Goal: Communication & Community: Answer question/provide support

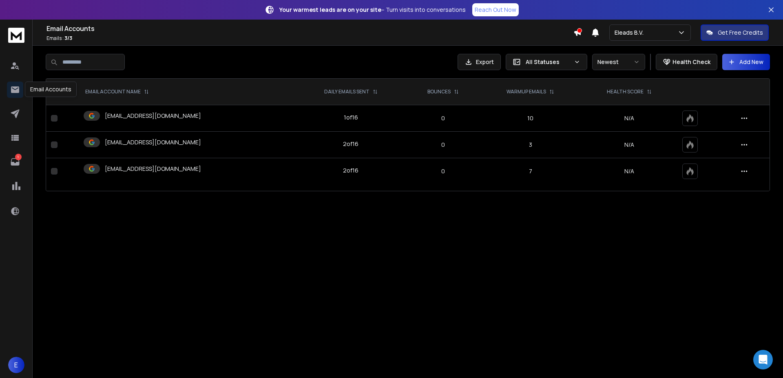
click at [20, 86] on link at bounding box center [15, 90] width 16 height 16
click at [18, 89] on icon at bounding box center [15, 89] width 8 height 7
click at [14, 161] on icon at bounding box center [15, 161] width 9 height 7
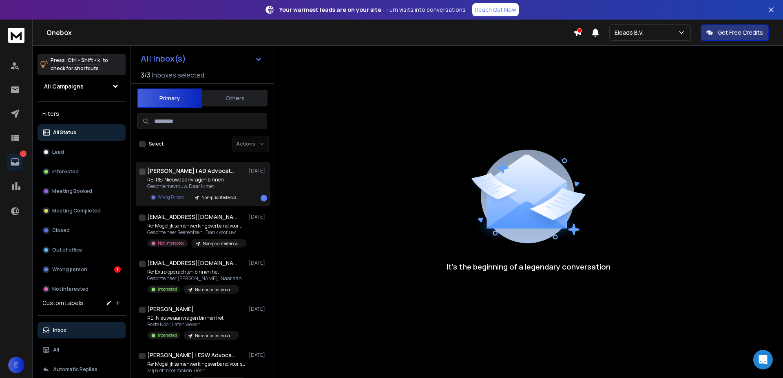
click at [207, 190] on div "RE: RE: Nieuwe aanvragen binnen Geachte mevrouw, Daar ik met Wrong Person Non-p…" at bounding box center [196, 189] width 98 height 25
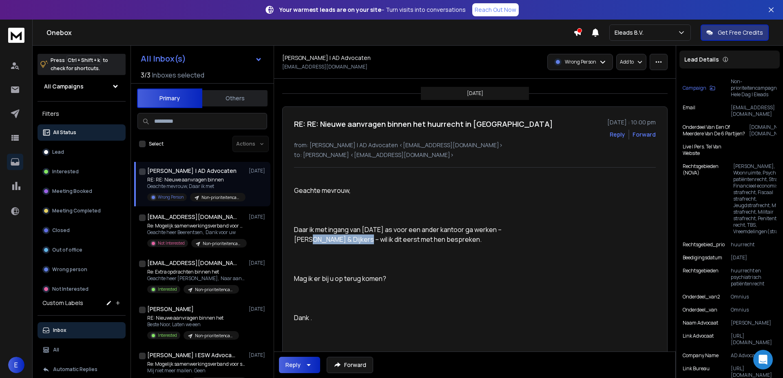
drag, startPoint x: 352, startPoint y: 241, endPoint x: 296, endPoint y: 241, distance: 55.9
click at [296, 241] on span "Daar ik met ingang van [DATE] as voor een ander kantoor ga werken – [PERSON_NAM…" at bounding box center [398, 234] width 209 height 19
copy span "troobach & Dijkers"
click at [610, 133] on button "Reply" at bounding box center [617, 134] width 15 height 8
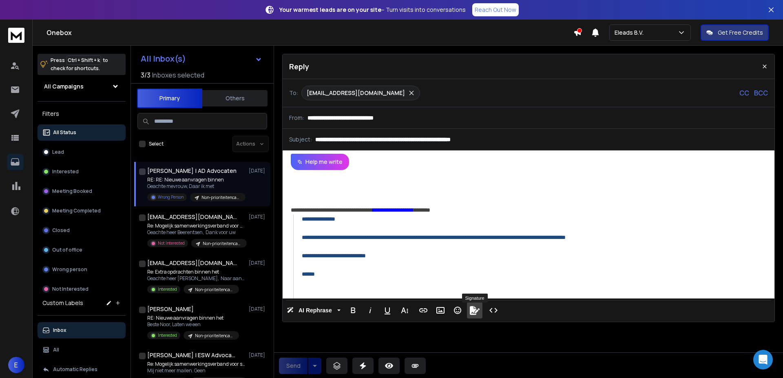
click at [473, 314] on icon "button" at bounding box center [475, 310] width 10 height 9
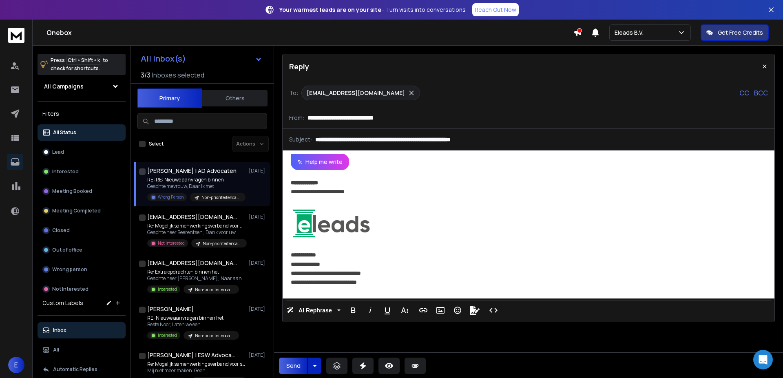
click at [290, 183] on div "**********" at bounding box center [529, 234] width 492 height 128
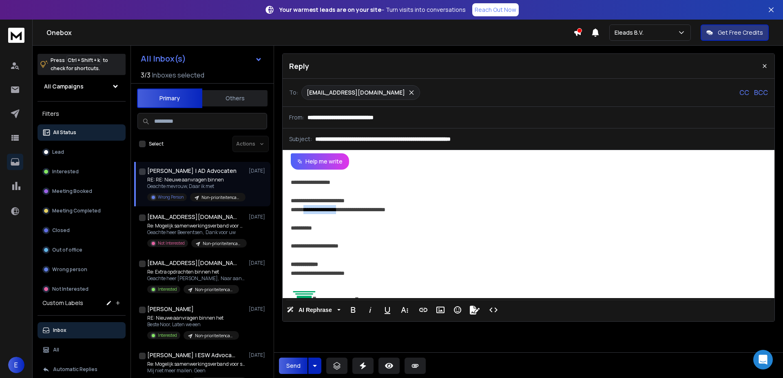
drag, startPoint x: 349, startPoint y: 209, endPoint x: 307, endPoint y: 210, distance: 42.4
click at [307, 210] on div "**********" at bounding box center [522, 209] width 462 height 9
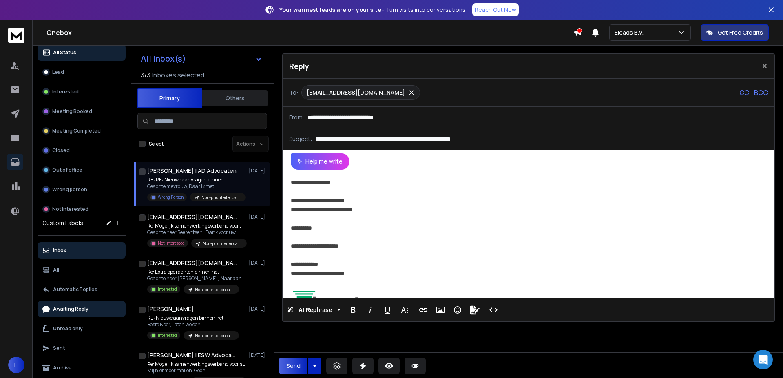
scroll to position [91, 0]
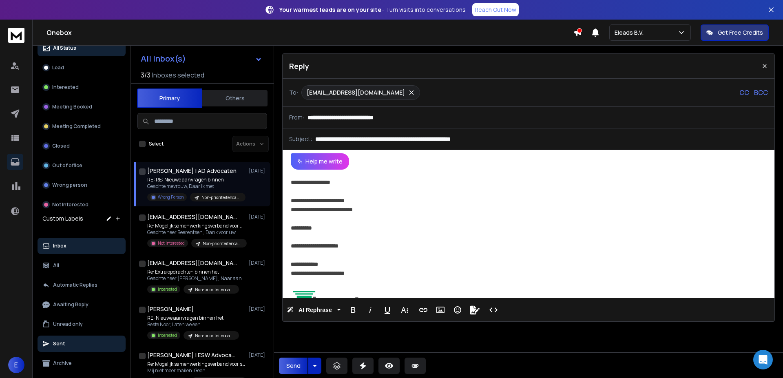
click at [82, 336] on button "Sent" at bounding box center [82, 344] width 88 height 16
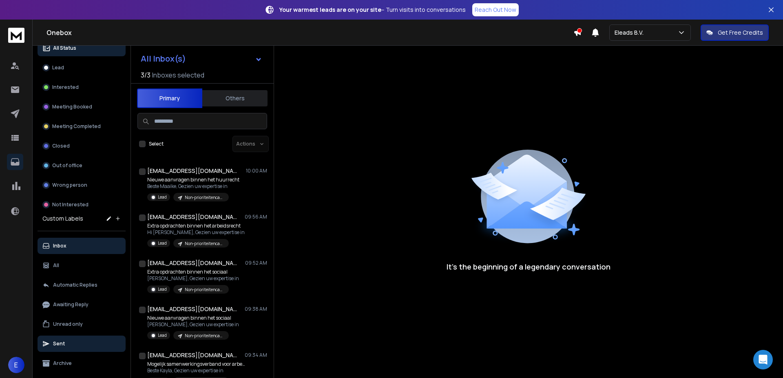
click at [90, 238] on button "Inbox" at bounding box center [82, 246] width 88 height 16
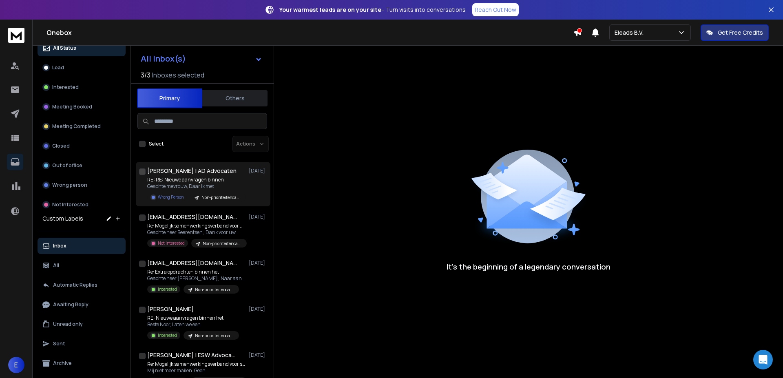
click at [213, 181] on p "RE: RE: Nieuwe aanvragen binnen" at bounding box center [196, 180] width 98 height 7
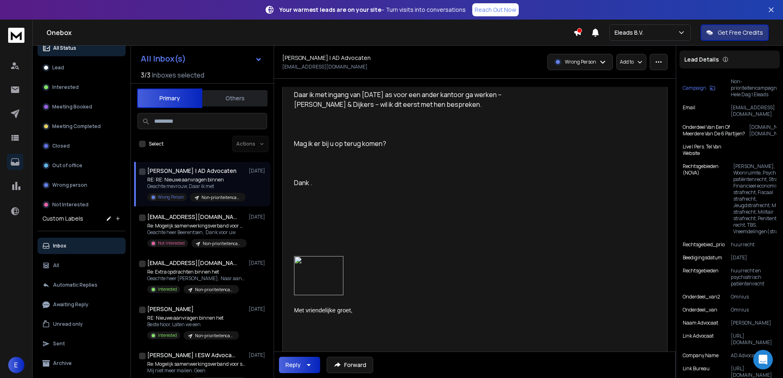
scroll to position [108, 0]
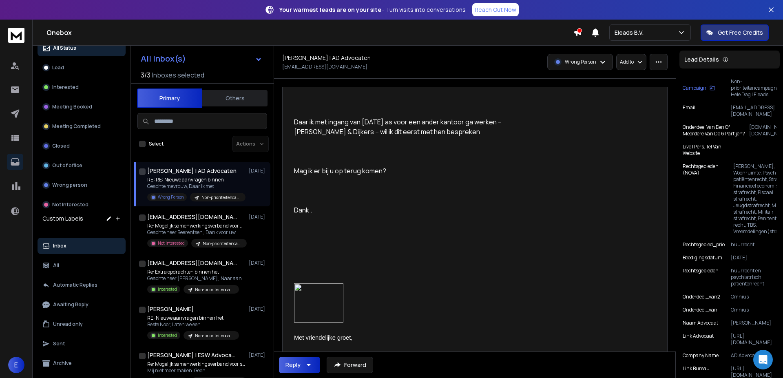
click at [216, 184] on p "Geachte mevrouw, Daar ik met" at bounding box center [196, 186] width 98 height 7
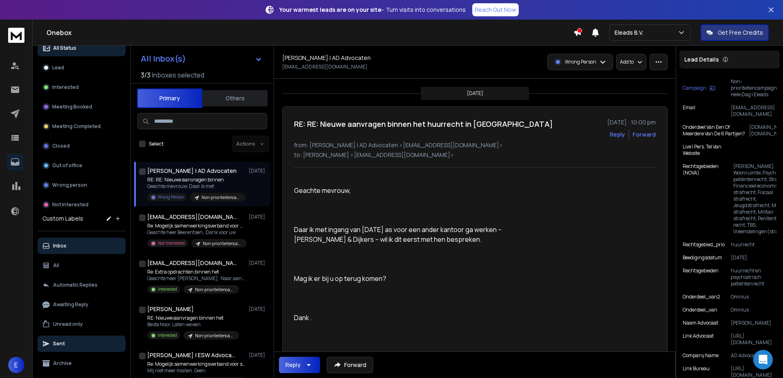
click at [77, 336] on button "Sent" at bounding box center [82, 344] width 88 height 16
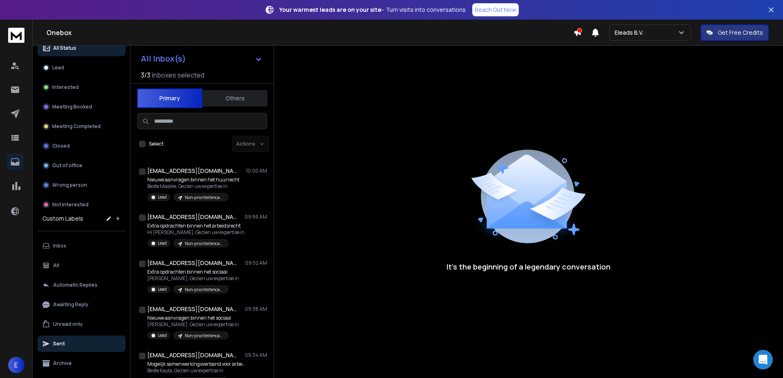
click at [168, 126] on input at bounding box center [202, 121] width 130 height 16
type input "**********"
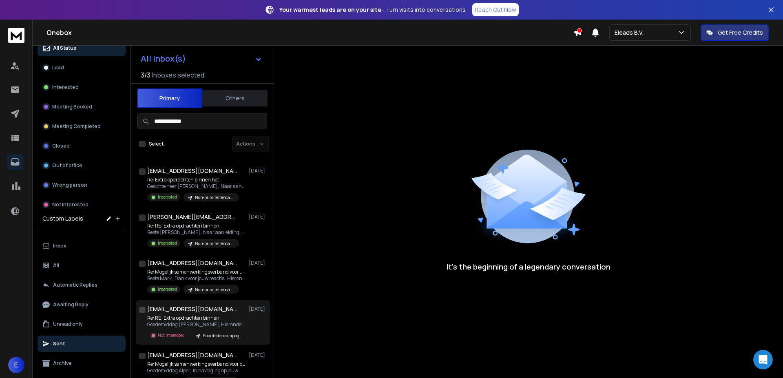
scroll to position [54, 0]
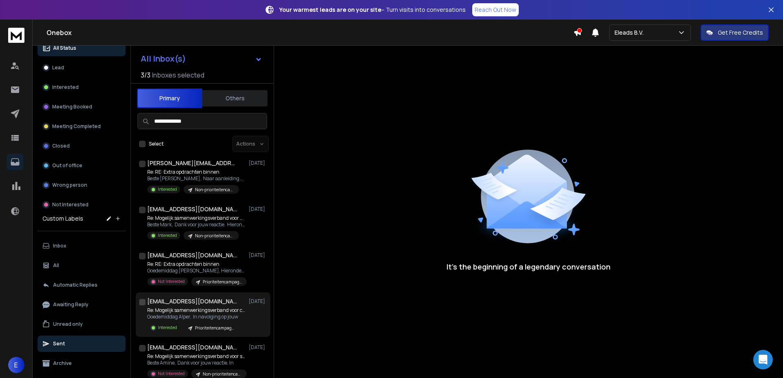
click at [192, 308] on p "Re: Mogelijk samenwerkingsverband voor civiel" at bounding box center [196, 310] width 98 height 7
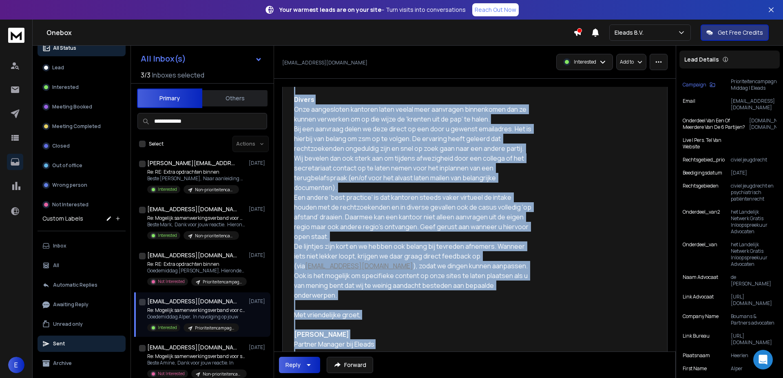
scroll to position [538, 0]
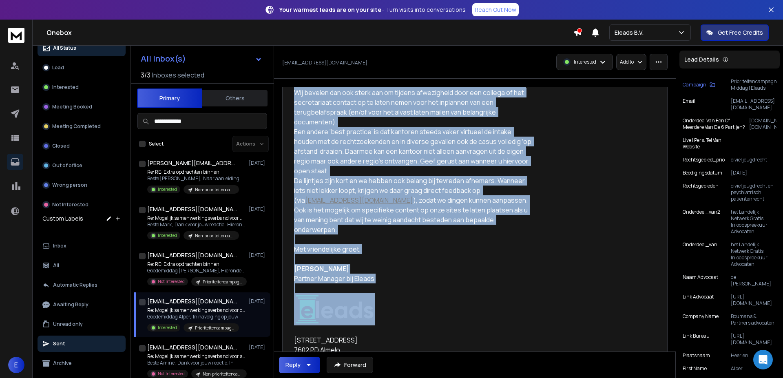
drag, startPoint x: 295, startPoint y: 278, endPoint x: 479, endPoint y: 222, distance: 192.1
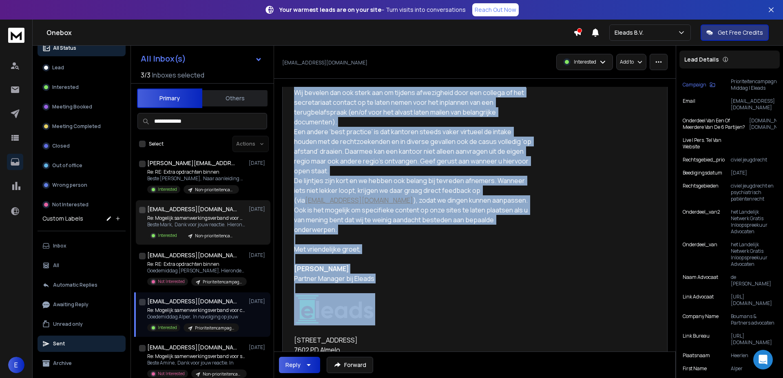
copy div "Waarom eLeads Eleads is ruim 10 jaar succesvol partner voor veel advocatenkanto…"
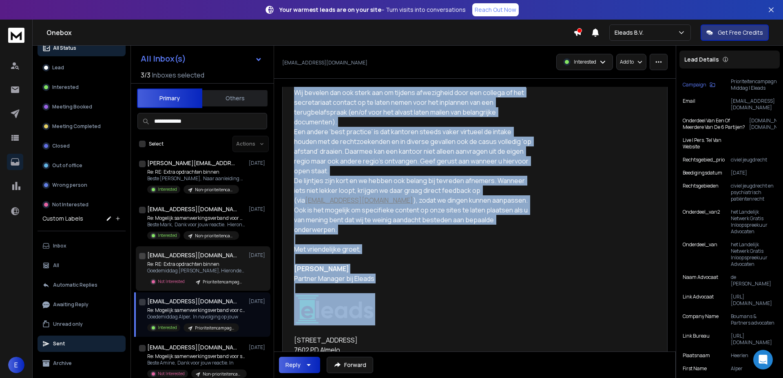
scroll to position [0, 0]
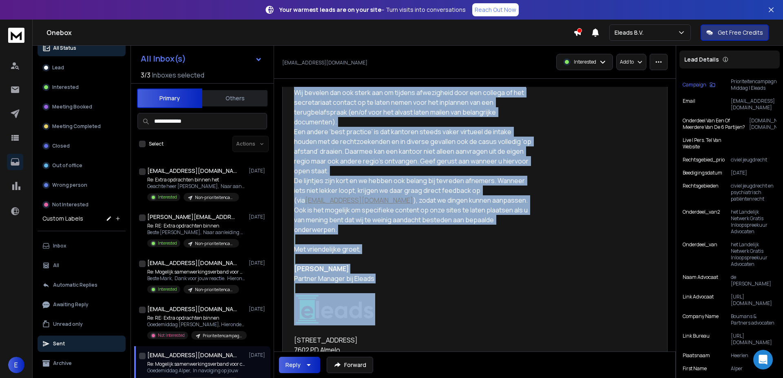
click at [196, 118] on input "**********" at bounding box center [202, 121] width 130 height 16
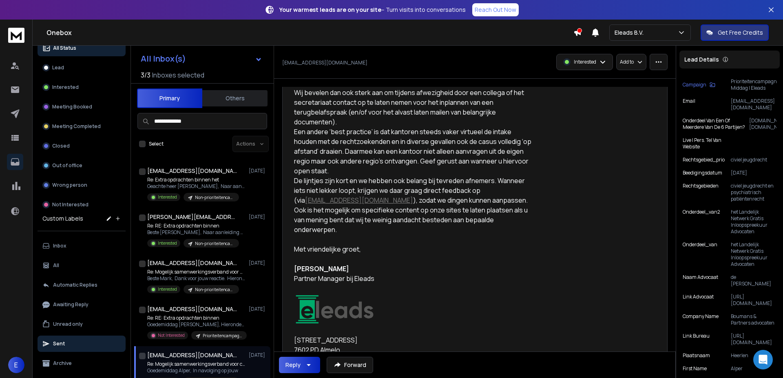
drag, startPoint x: 196, startPoint y: 118, endPoint x: 141, endPoint y: 118, distance: 55.0
click at [141, 118] on input "**********" at bounding box center [202, 121] width 130 height 16
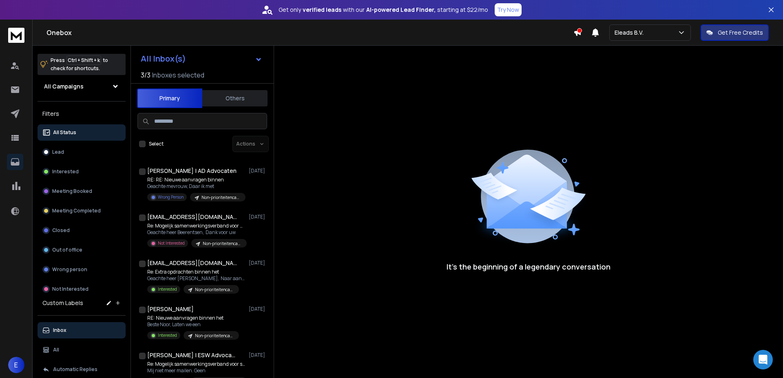
click at [210, 183] on p "RE: RE: Nieuwe aanvragen binnen" at bounding box center [196, 180] width 98 height 7
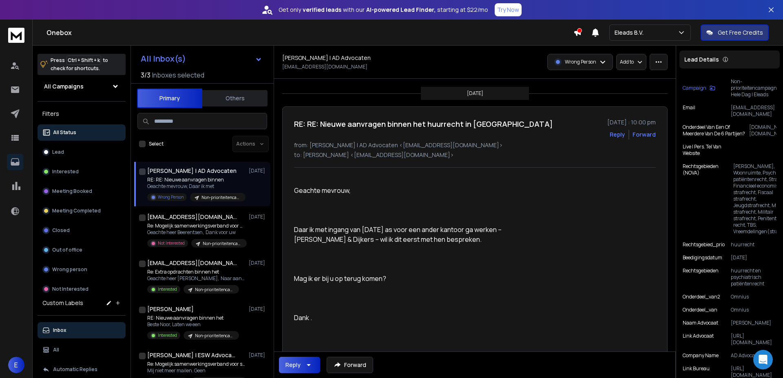
click at [610, 135] on button "Reply" at bounding box center [617, 134] width 15 height 8
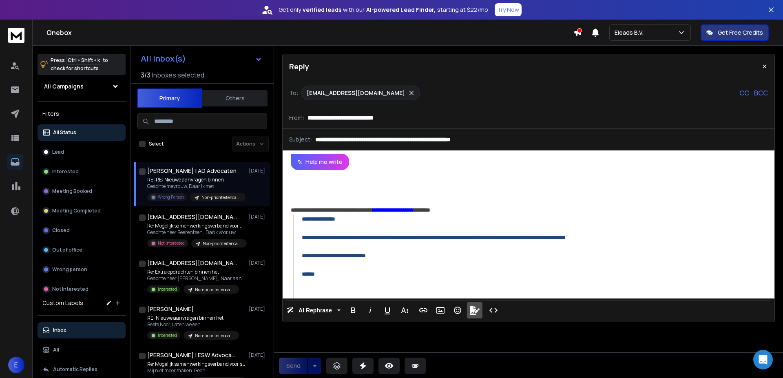
click at [473, 310] on icon "button" at bounding box center [475, 310] width 10 height 9
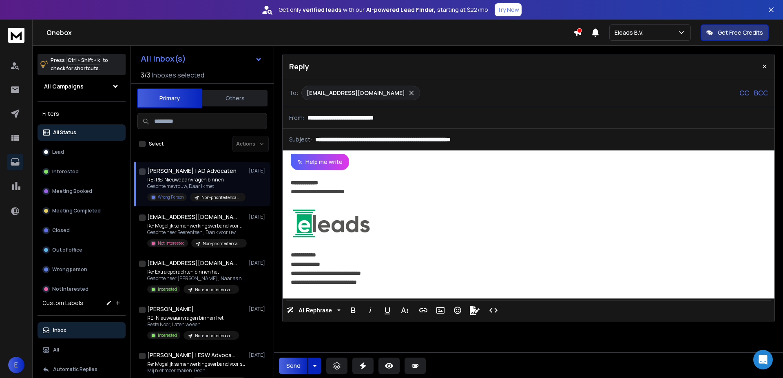
click at [291, 180] on strong "**********" at bounding box center [304, 183] width 27 height 6
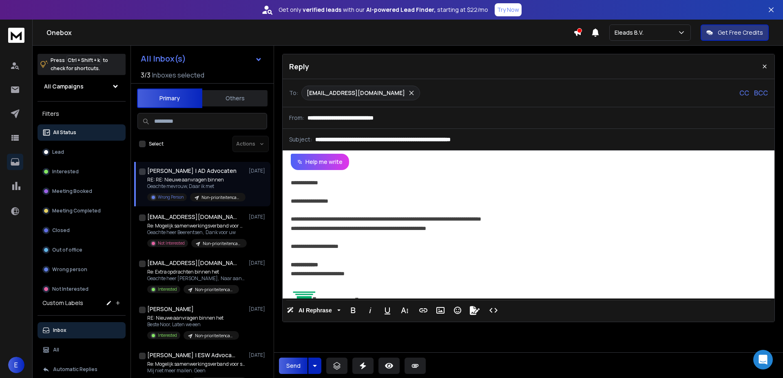
click at [474, 228] on div "**********" at bounding box center [522, 228] width 462 height 9
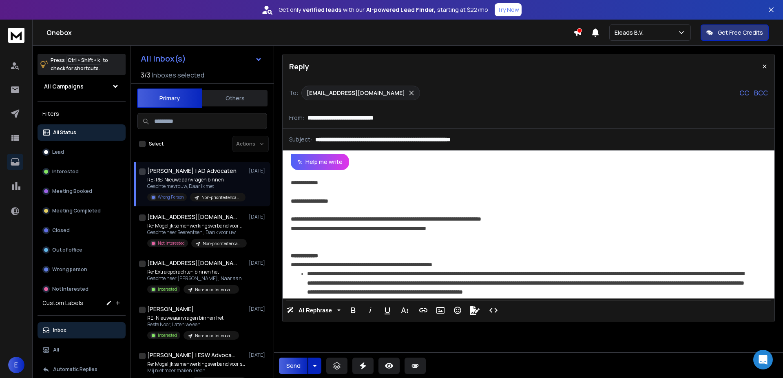
click at [483, 231] on div "**********" at bounding box center [522, 228] width 462 height 9
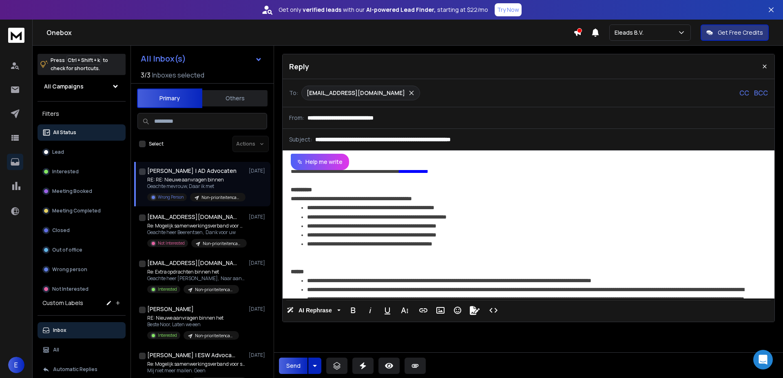
scroll to position [196, 0]
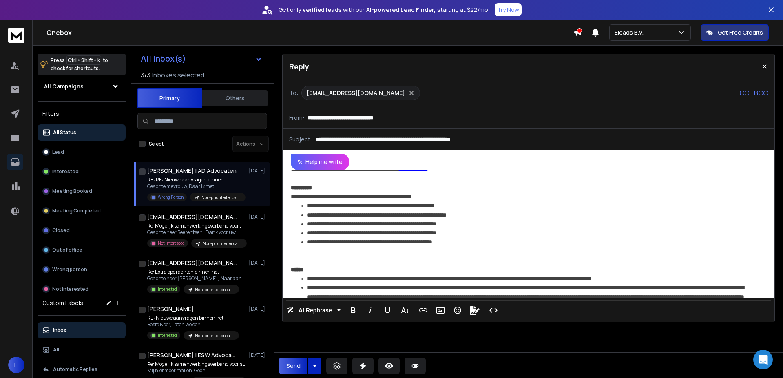
click at [310, 263] on div at bounding box center [525, 260] width 468 height 9
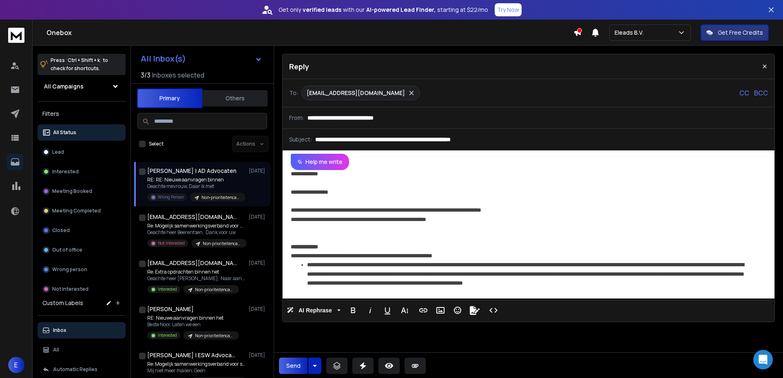
scroll to position [0, 0]
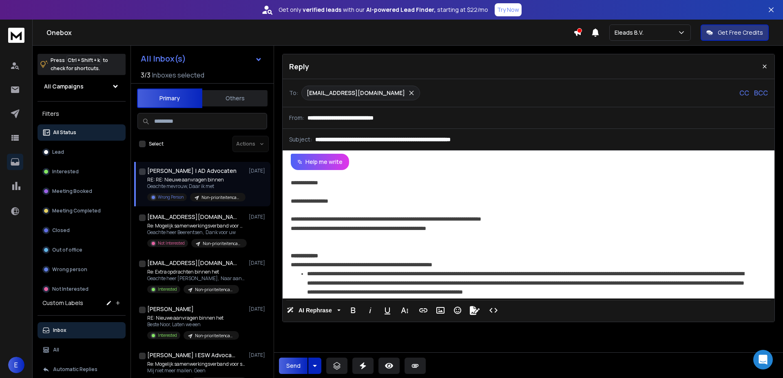
click at [311, 243] on div at bounding box center [525, 246] width 468 height 9
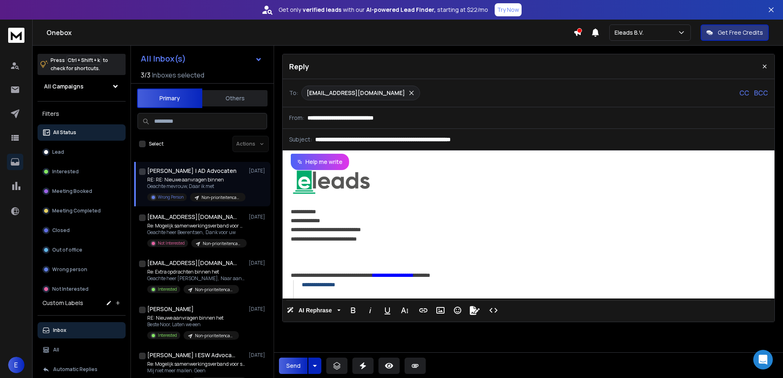
scroll to position [391, 0]
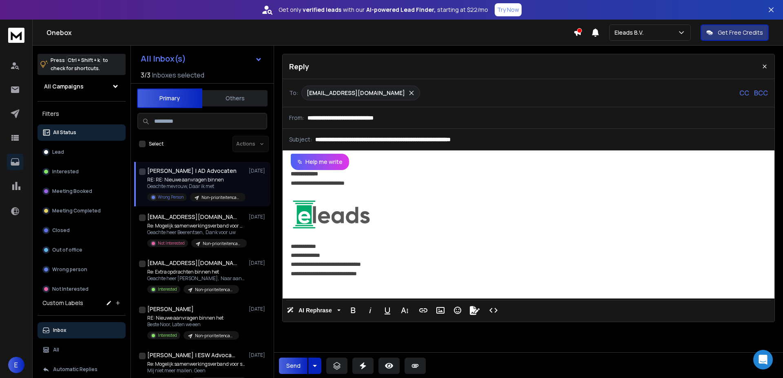
click at [294, 363] on button "Send" at bounding box center [293, 366] width 29 height 16
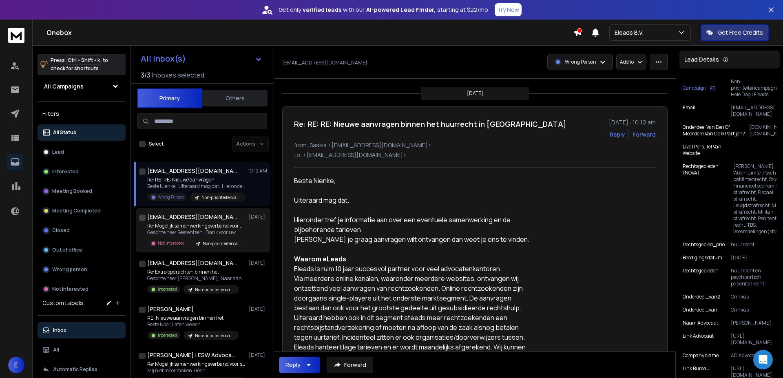
click at [208, 228] on p "Re: Mogelijk samenwerkingsverband voor personen-" at bounding box center [196, 226] width 98 height 7
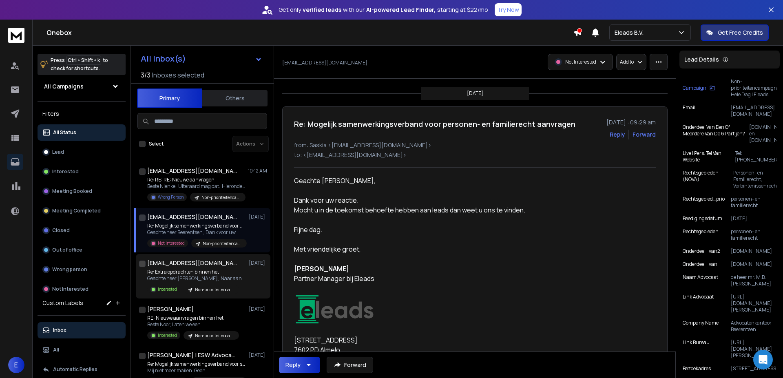
click at [213, 272] on p "Re: Extra opdrachten binnen het" at bounding box center [196, 272] width 98 height 7
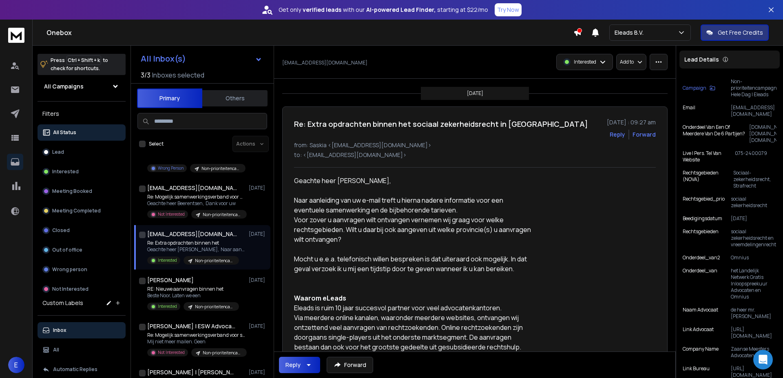
scroll to position [54, 0]
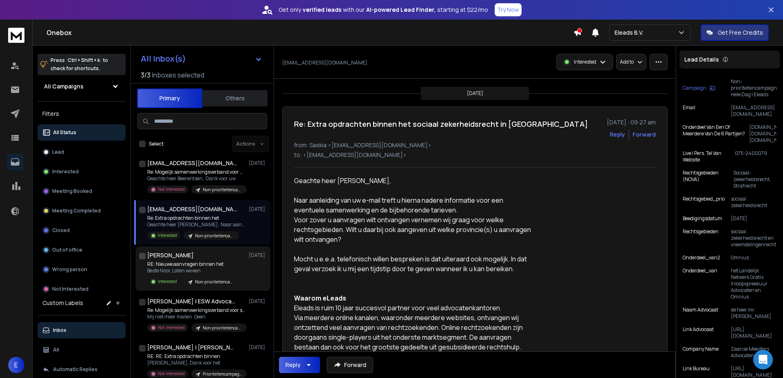
click at [207, 270] on p "Beste Noor, Laten we een" at bounding box center [193, 270] width 92 height 7
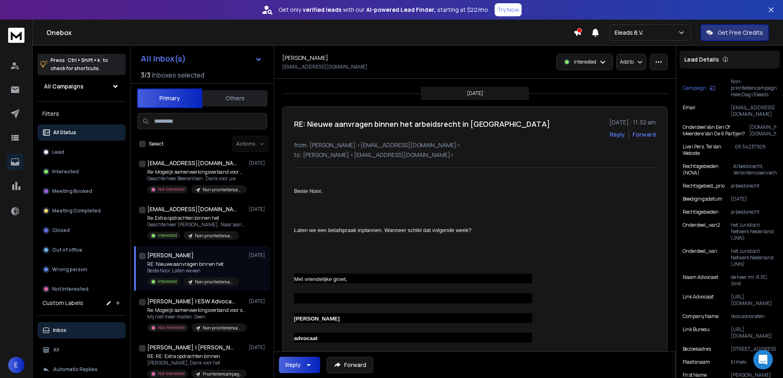
click at [198, 269] on p "Beste Noor, Laten we een" at bounding box center [193, 270] width 92 height 7
drag, startPoint x: 410, startPoint y: 146, endPoint x: 362, endPoint y: 148, distance: 48.2
click at [362, 148] on p "from: [PERSON_NAME] <[EMAIL_ADDRESS][DOMAIN_NAME]>" at bounding box center [475, 145] width 362 height 8
copy p "[DOMAIN_NAME]"
